Goal: Task Accomplishment & Management: Manage account settings

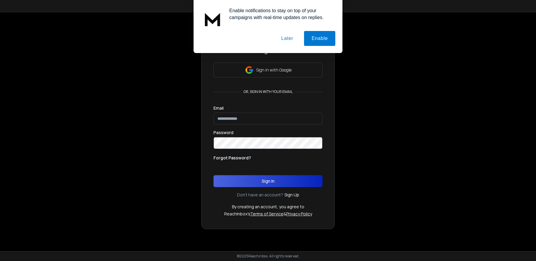
click at [280, 39] on button "Later" at bounding box center [286, 38] width 27 height 15
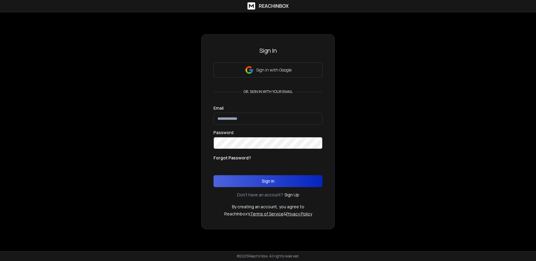
click at [241, 118] on input "email" at bounding box center [267, 118] width 109 height 12
paste input "**********"
drag, startPoint x: 245, startPoint y: 119, endPoint x: 239, endPoint y: 120, distance: 5.7
click at [239, 120] on input "**********" at bounding box center [267, 118] width 109 height 12
type input "**********"
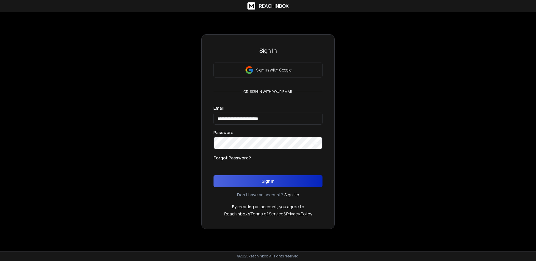
click at [242, 157] on p "Forgot Password?" at bounding box center [231, 158] width 37 height 6
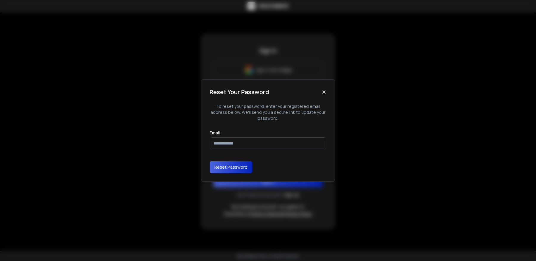
click at [323, 94] on icon at bounding box center [323, 92] width 5 height 5
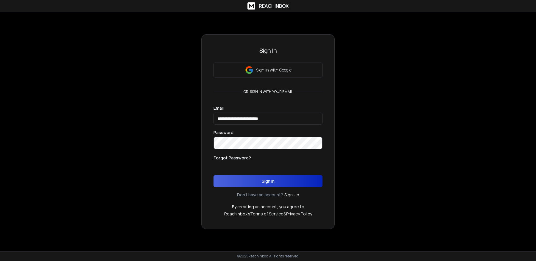
click at [234, 182] on button "Sign In" at bounding box center [267, 181] width 109 height 12
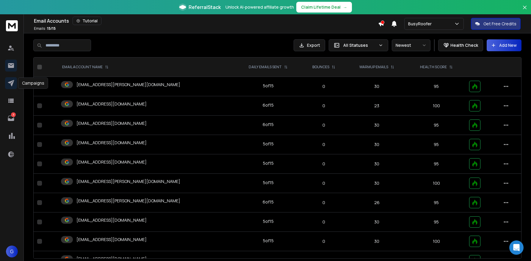
click at [12, 84] on icon at bounding box center [10, 82] width 7 height 7
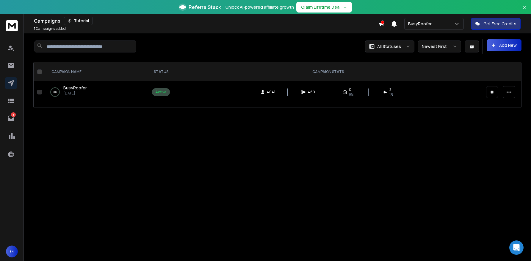
click at [79, 89] on span "BusyRoofer" at bounding box center [75, 88] width 24 height 6
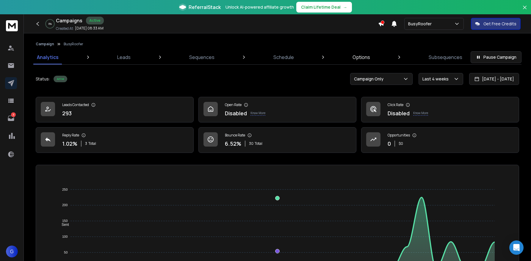
click at [358, 54] on p "Options" at bounding box center [362, 57] width 18 height 7
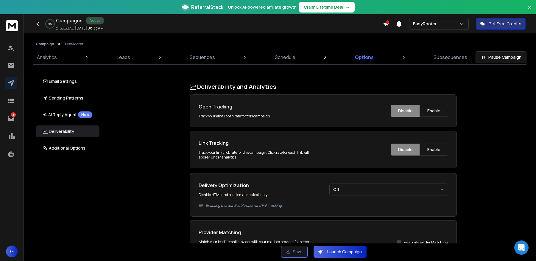
scroll to position [655, 0]
click at [435, 112] on button "Enable" at bounding box center [433, 110] width 29 height 12
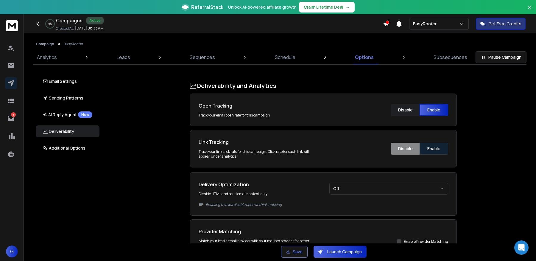
click at [428, 150] on button "Enable" at bounding box center [433, 149] width 29 height 12
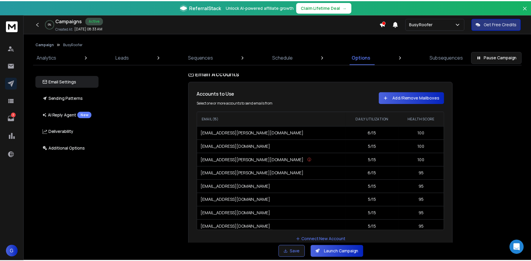
scroll to position [0, 0]
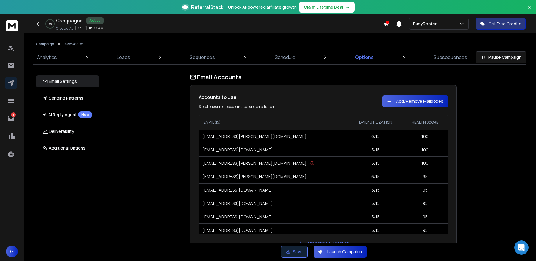
click at [296, 252] on button "Save" at bounding box center [294, 251] width 26 height 12
click at [47, 58] on p "Analytics" at bounding box center [47, 57] width 20 height 7
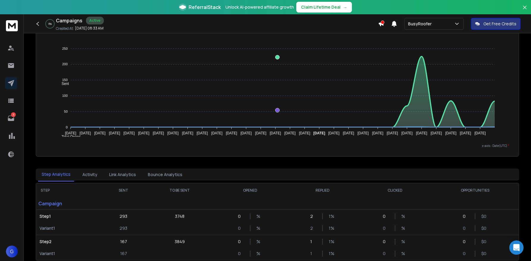
scroll to position [151, 0]
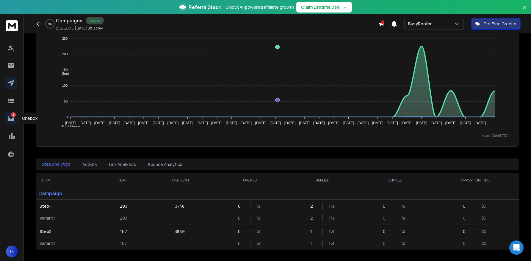
click at [11, 118] on icon at bounding box center [10, 118] width 7 height 7
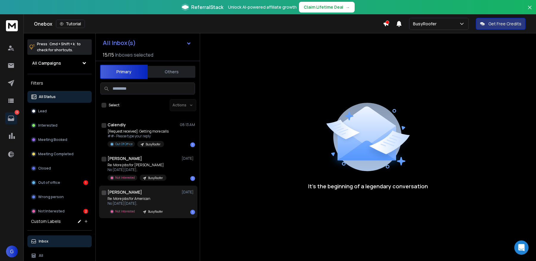
click at [156, 196] on p "Re: More jobs for American" at bounding box center [136, 198] width 59 height 5
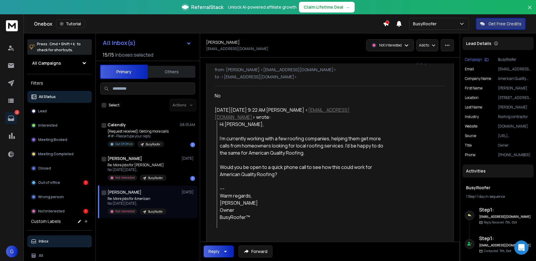
scroll to position [33, 0]
